Goal: Task Accomplishment & Management: Use online tool/utility

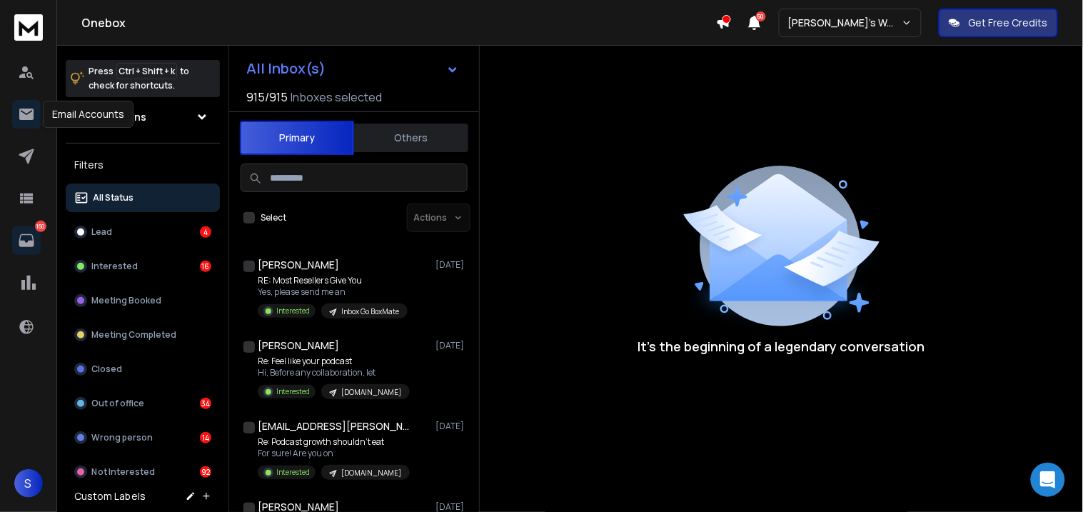
click at [18, 120] on icon at bounding box center [26, 114] width 17 height 17
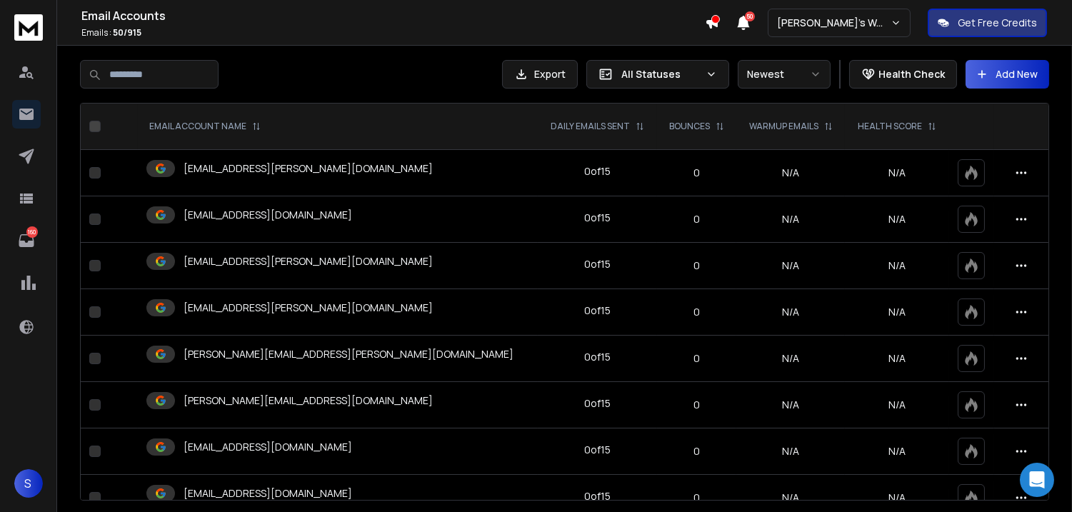
click at [1007, 73] on button "Add New" at bounding box center [1007, 74] width 84 height 29
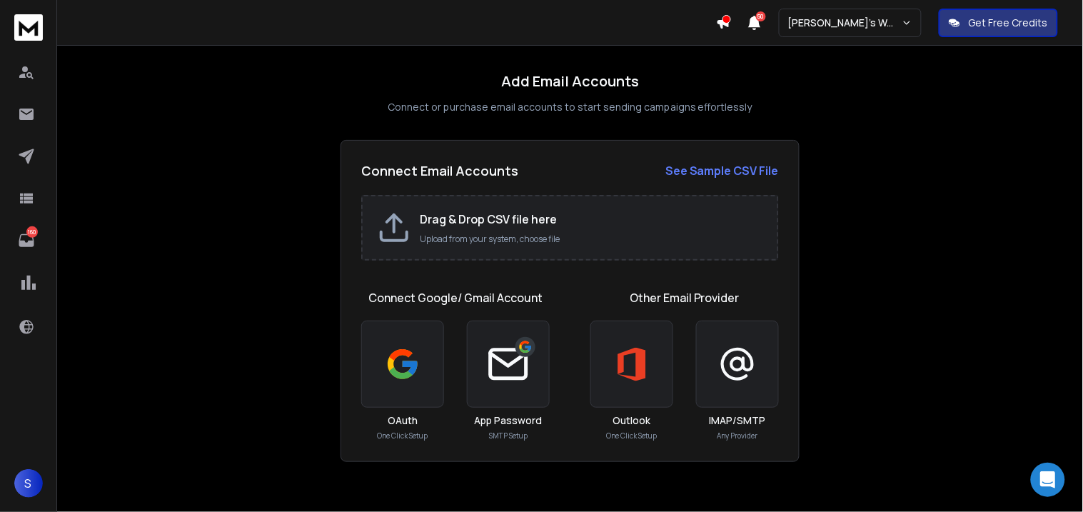
click at [732, 367] on circle at bounding box center [738, 364] width 12 height 12
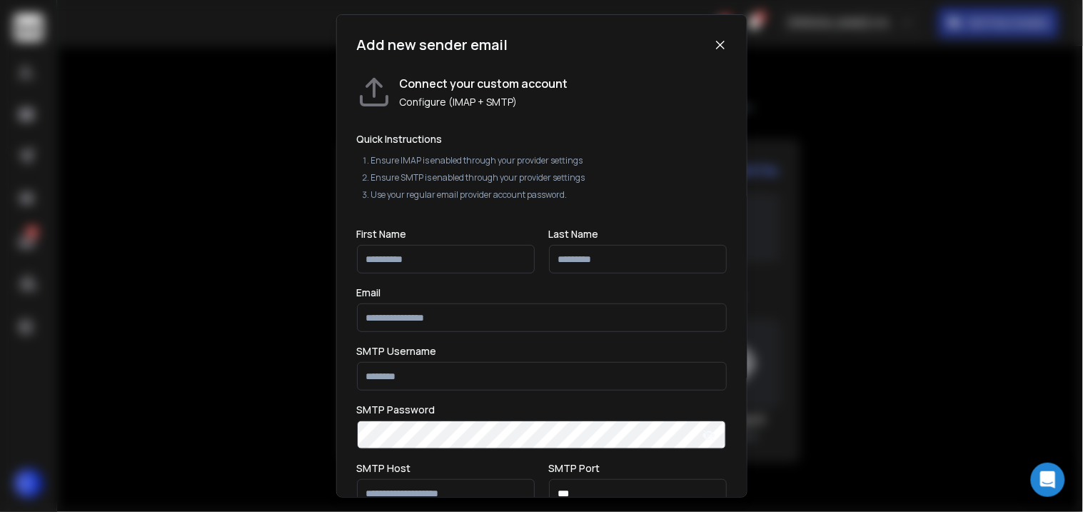
click at [718, 36] on div "Add new sender email" at bounding box center [542, 45] width 370 height 20
click at [715, 41] on icon at bounding box center [720, 45] width 13 height 13
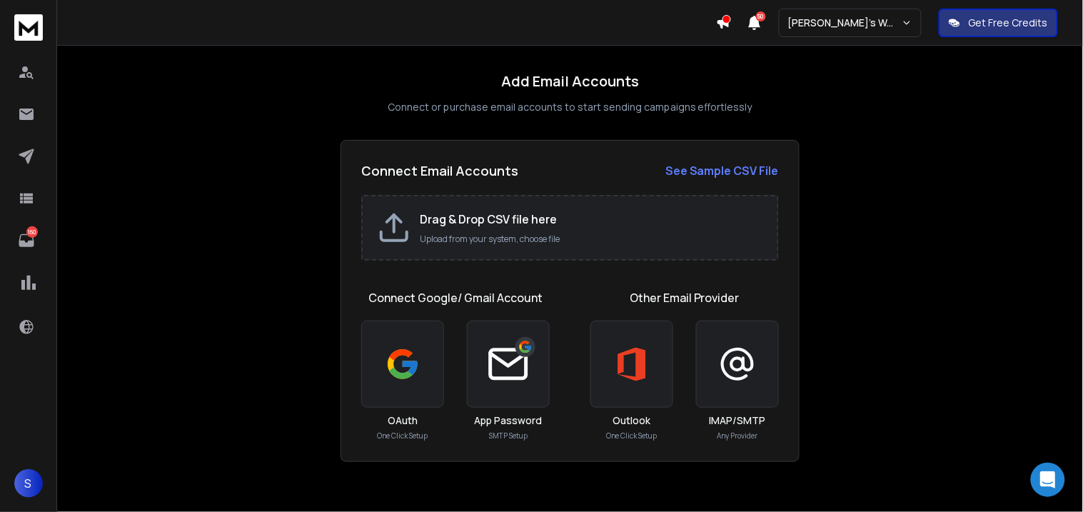
click at [604, 229] on div "Drag & Drop CSV file here Upload from your system, choose file" at bounding box center [591, 228] width 343 height 34
type input "**********"
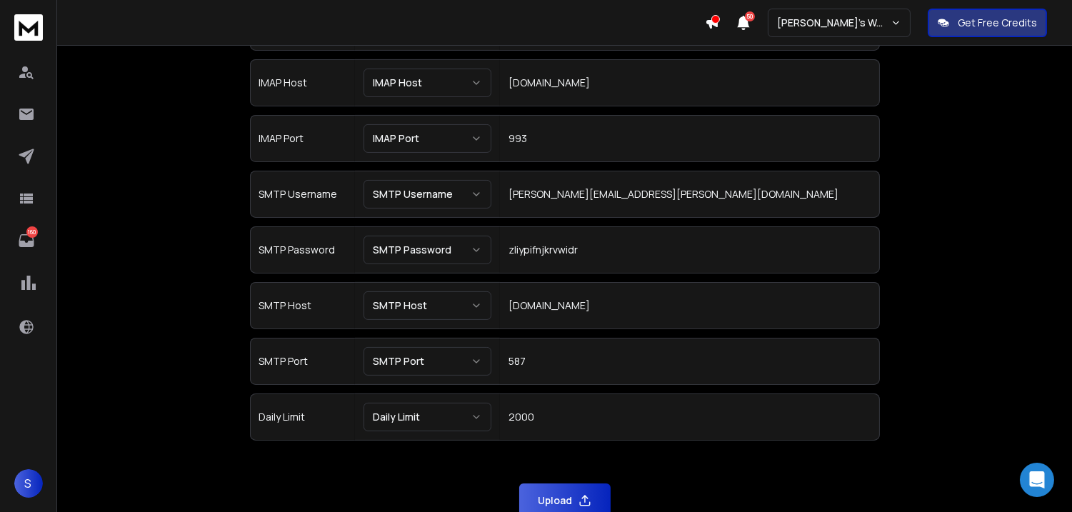
scroll to position [571, 0]
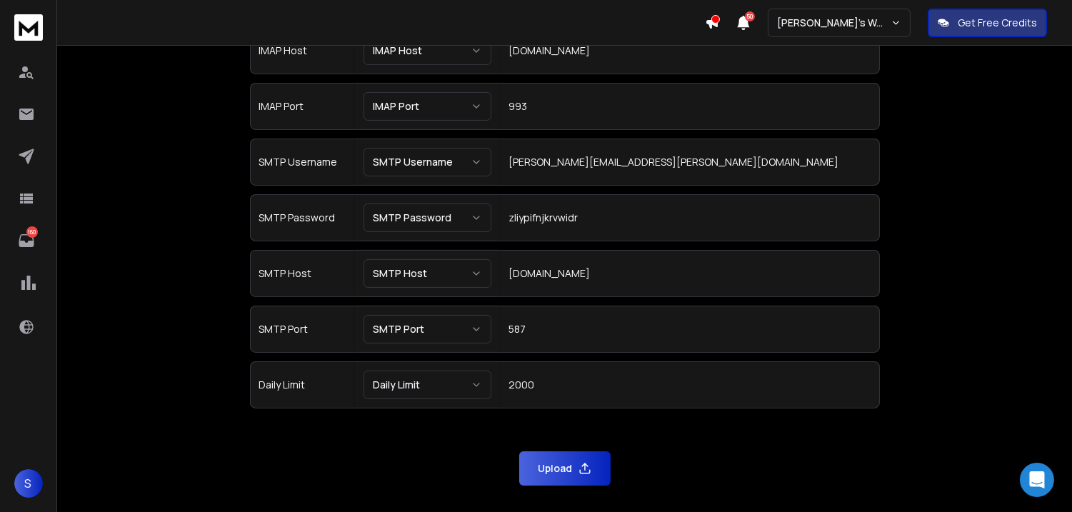
click at [567, 463] on p "Upload" at bounding box center [555, 468] width 34 height 14
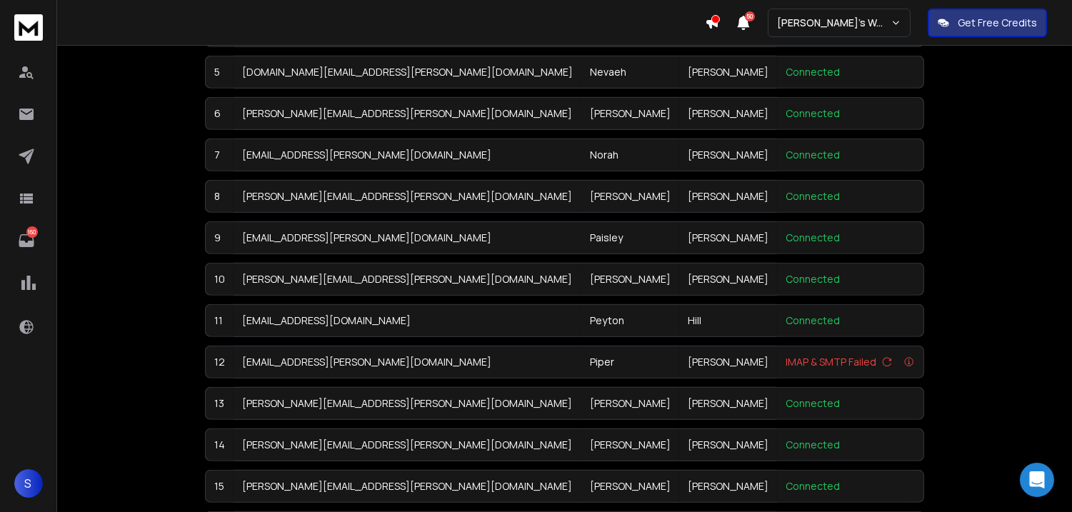
scroll to position [1332, 0]
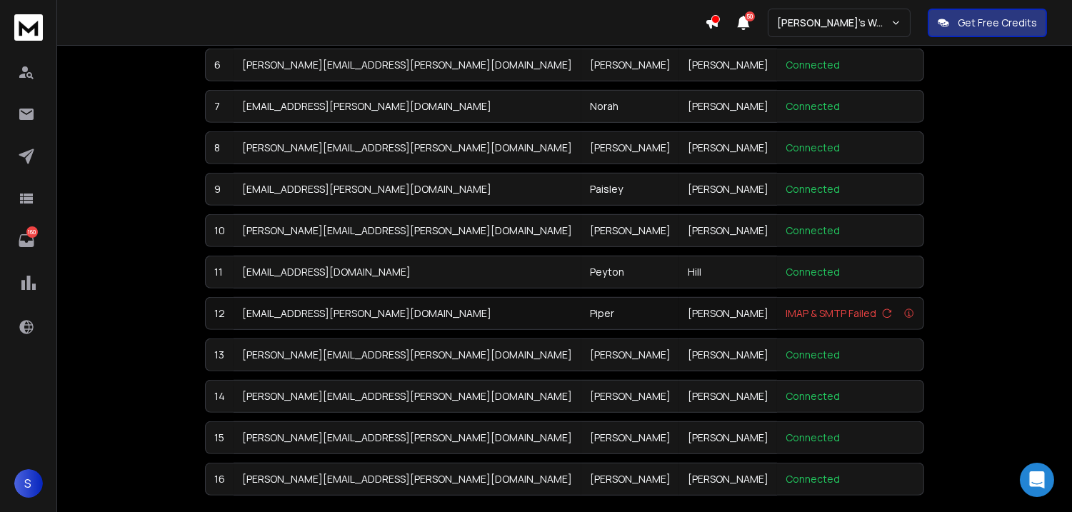
click at [791, 306] on div "IMAP & SMTP Failed" at bounding box center [849, 313] width 129 height 14
